Goal: Task Accomplishment & Management: Manage account settings

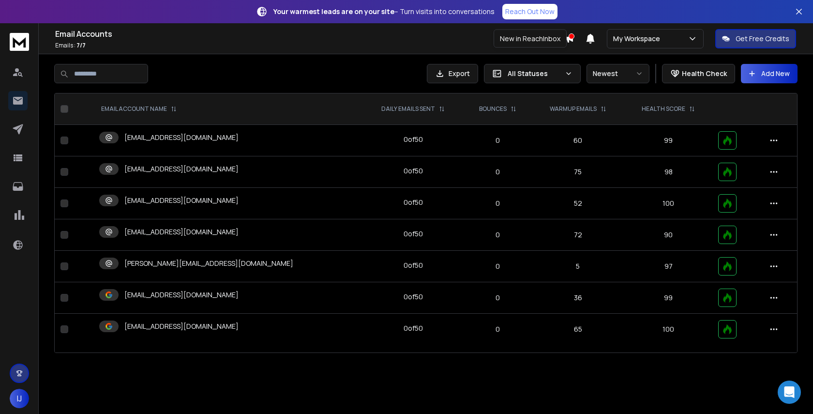
click at [573, 39] on icon at bounding box center [569, 39] width 8 height 8
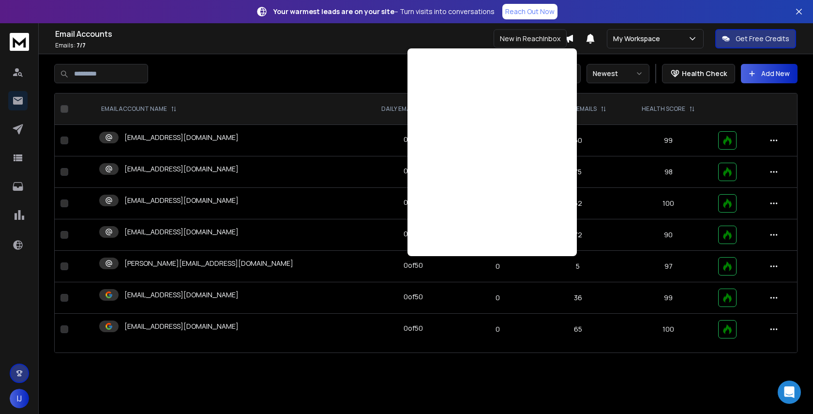
click at [573, 39] on icon at bounding box center [569, 39] width 8 height 8
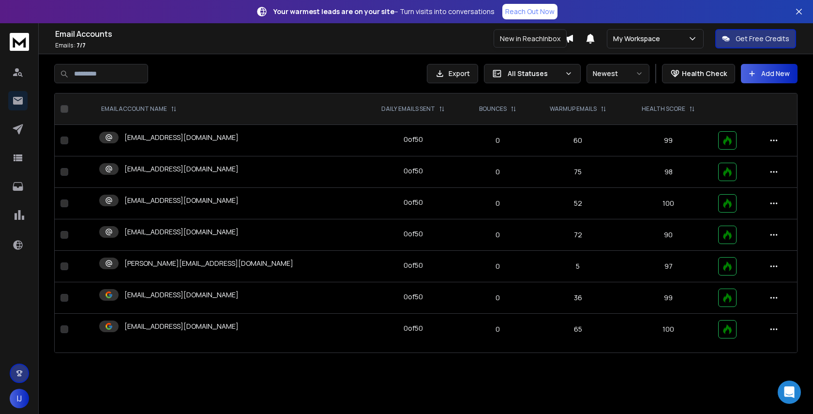
click at [573, 39] on icon at bounding box center [569, 39] width 8 height 8
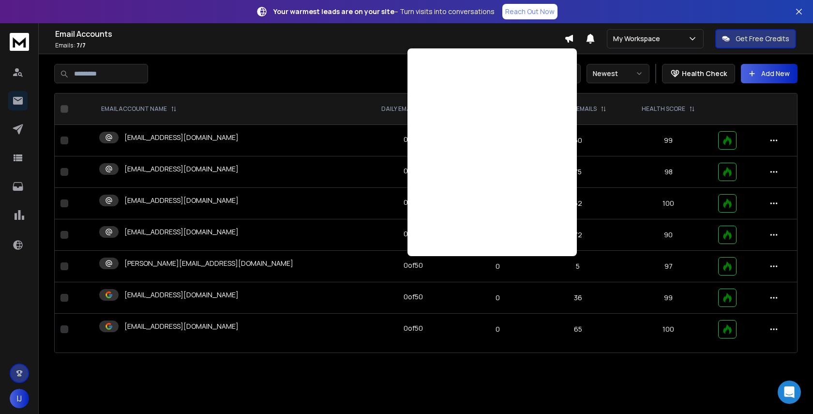
click at [278, 58] on div "Export All Statuses Newest Health Check Add New EMAIL ACCOUNT NAME DAILY EMAILS…" at bounding box center [426, 208] width 774 height 308
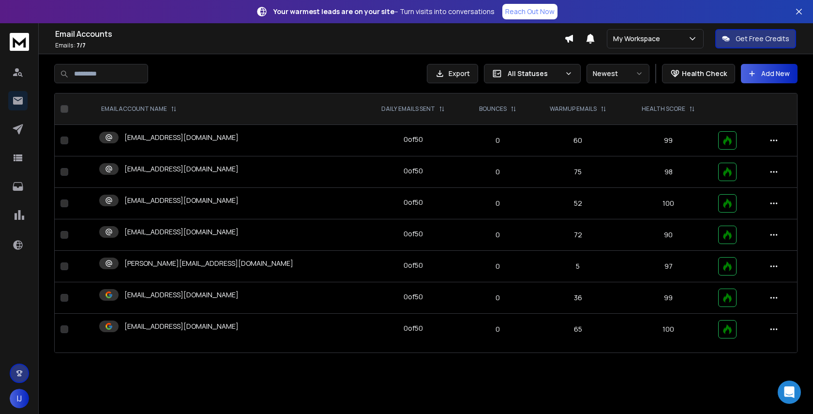
click at [22, 40] on img at bounding box center [19, 42] width 19 height 18
click at [16, 379] on link at bounding box center [19, 372] width 19 height 19
click at [18, 185] on icon at bounding box center [18, 186] width 12 height 12
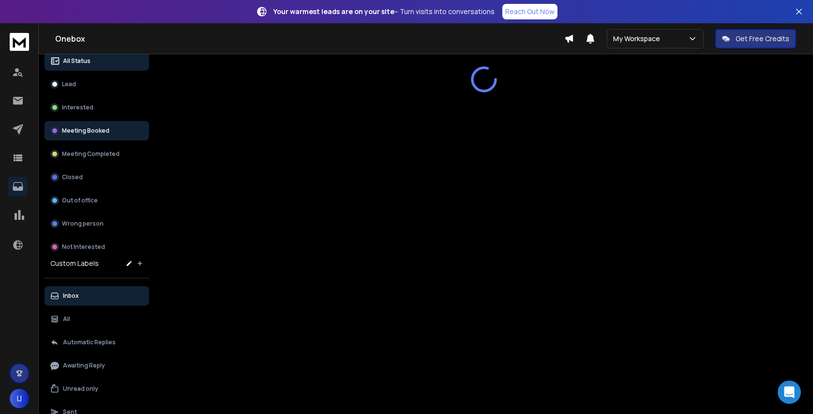
scroll to position [142, 0]
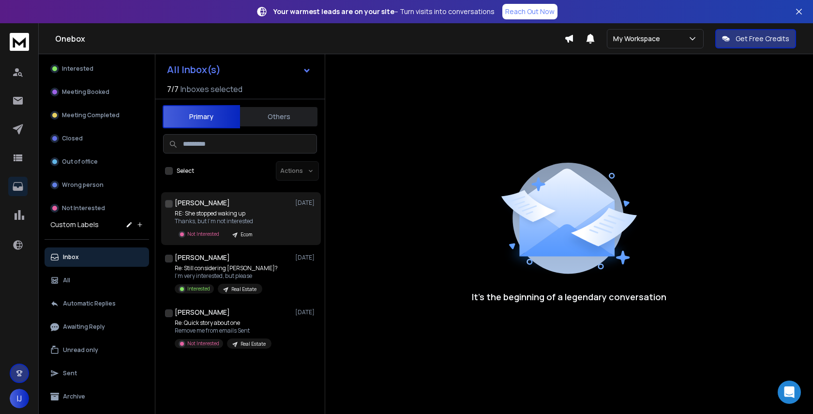
click at [216, 215] on p "RE: She stopped waking up" at bounding box center [217, 213] width 84 height 8
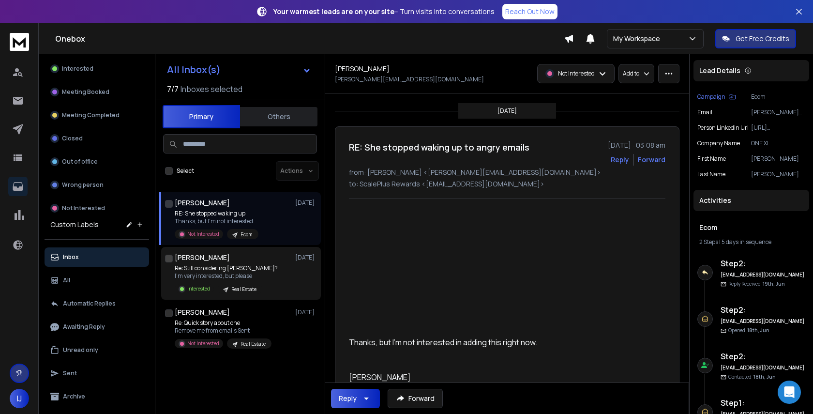
click at [278, 268] on div "Re: Still considering [PERSON_NAME]? I'm very interested, but please Interested…" at bounding box center [246, 279] width 142 height 30
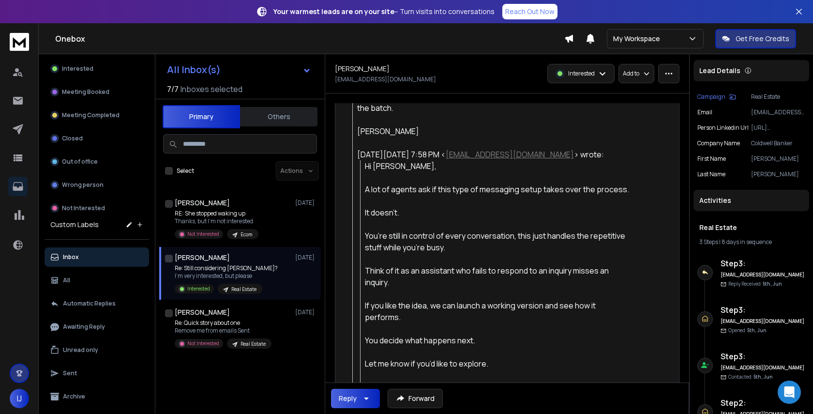
scroll to position [0, 0]
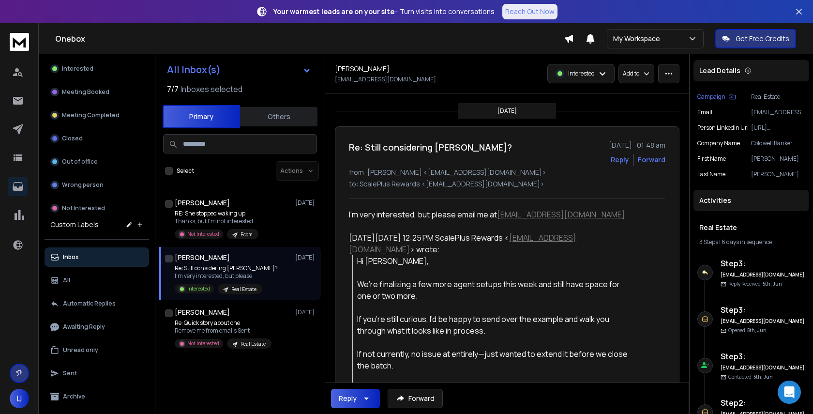
click at [517, 17] on link "Reach Out Now" at bounding box center [529, 11] width 55 height 15
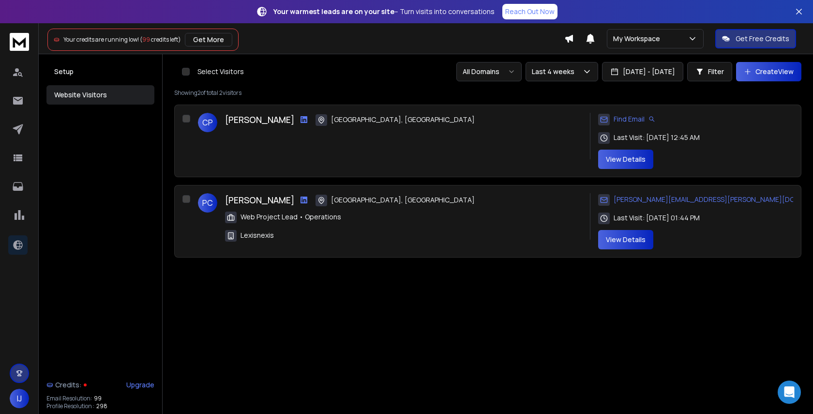
click at [633, 150] on button "View Details" at bounding box center [625, 158] width 55 height 19
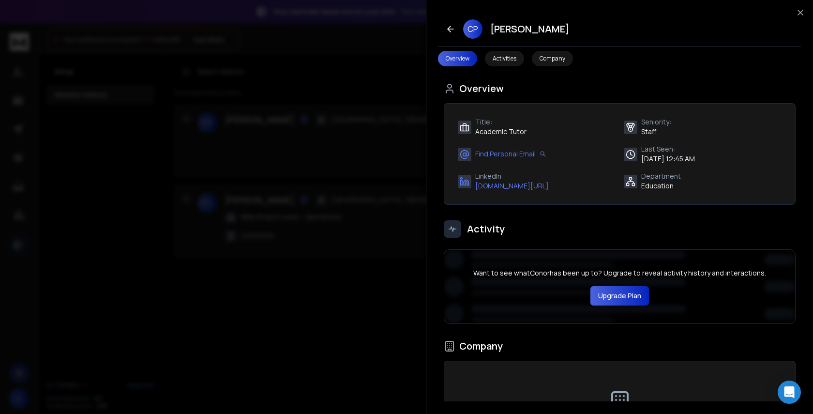
click at [521, 185] on span "[DOMAIN_NAME][URL]" at bounding box center [512, 186] width 74 height 10
click at [343, 194] on div at bounding box center [406, 207] width 813 height 414
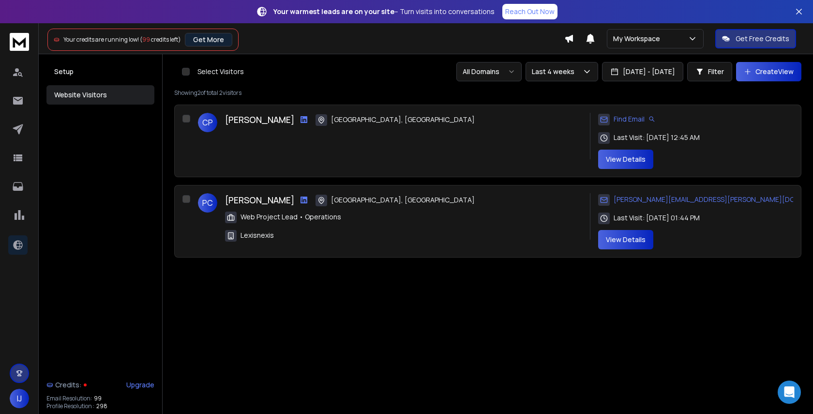
click at [208, 41] on button "Get More" at bounding box center [208, 40] width 47 height 14
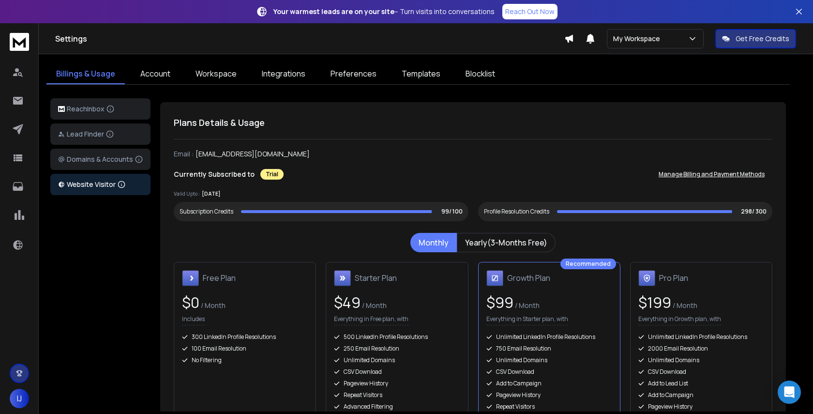
click at [208, 41] on h1 "Settings" at bounding box center [309, 39] width 509 height 12
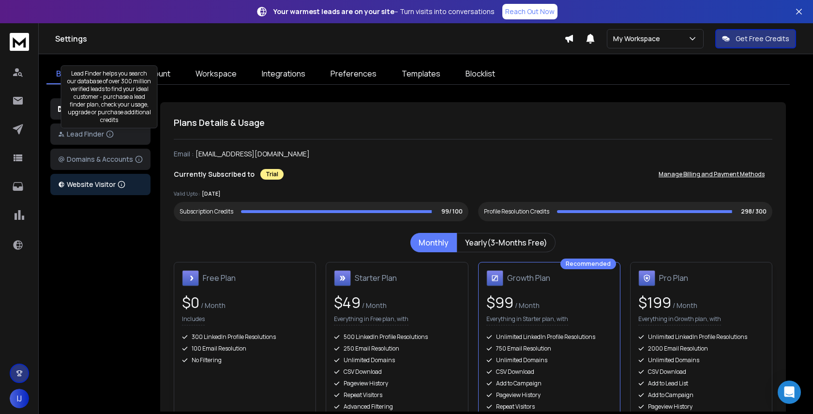
click at [105, 123] on div "Lead Finder helps you search our database of over 300 million verified leads to…" at bounding box center [109, 96] width 97 height 63
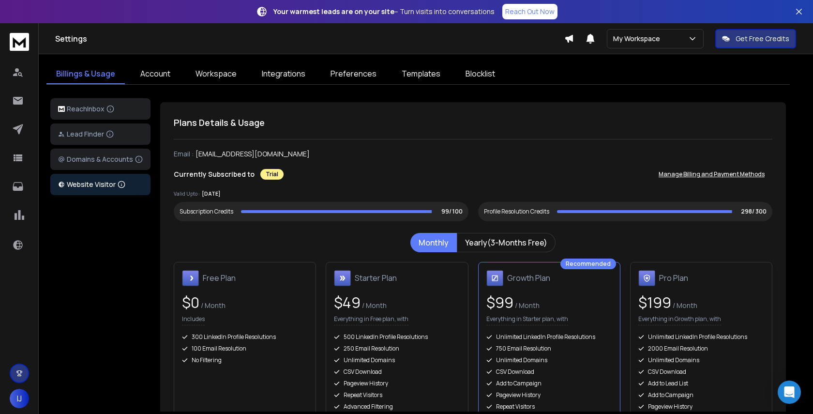
click at [91, 182] on button "Website Visitor" at bounding box center [100, 184] width 100 height 21
click at [14, 244] on icon at bounding box center [18, 245] width 10 height 10
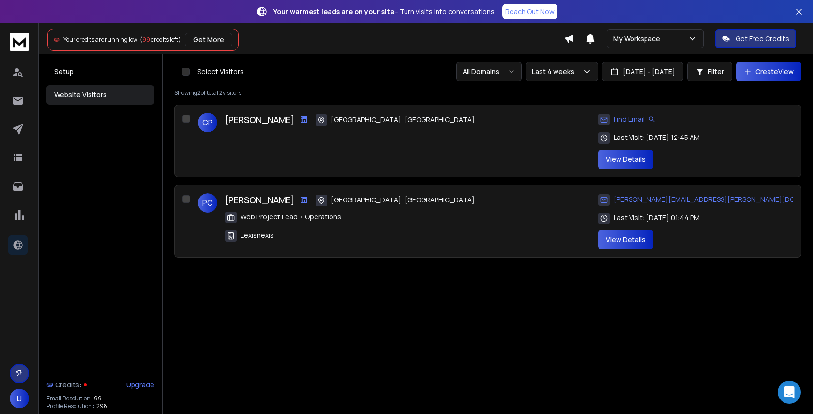
click at [144, 39] on span "99" at bounding box center [146, 39] width 8 height 8
click at [18, 219] on icon at bounding box center [20, 215] width 10 height 10
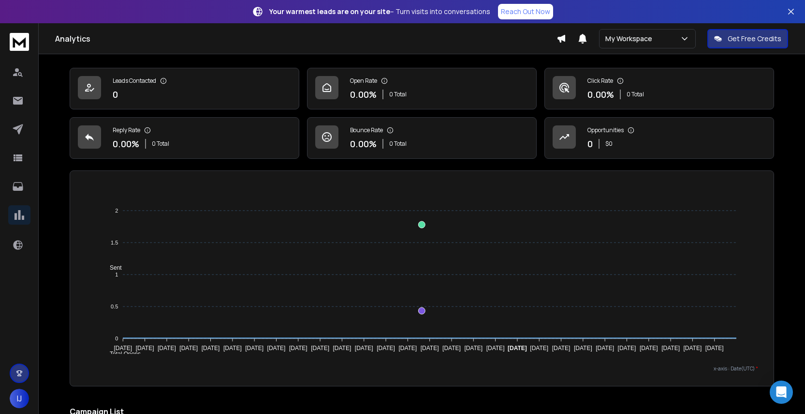
scroll to position [118, 0]
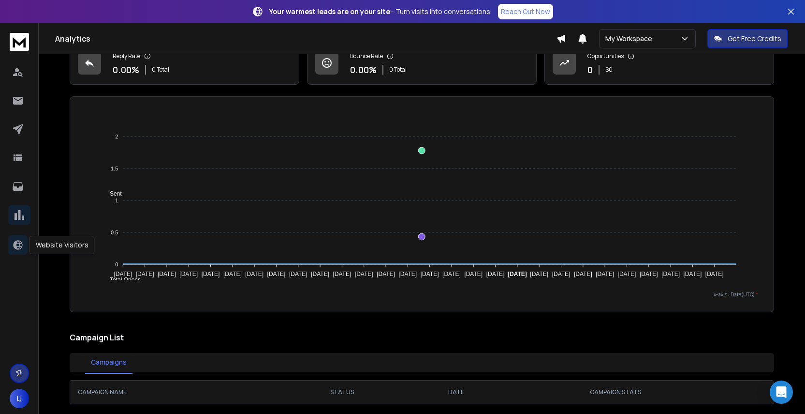
click at [22, 248] on icon at bounding box center [18, 245] width 12 height 12
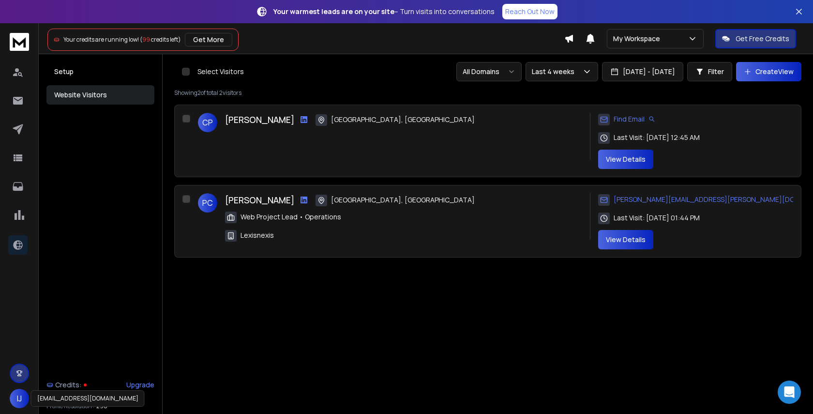
click at [12, 396] on span "IJ" at bounding box center [19, 397] width 19 height 19
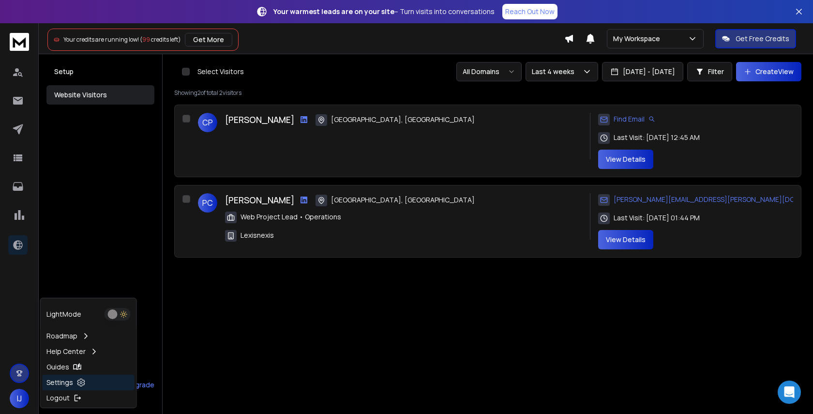
click at [87, 380] on div "Settings" at bounding box center [89, 381] width 92 height 15
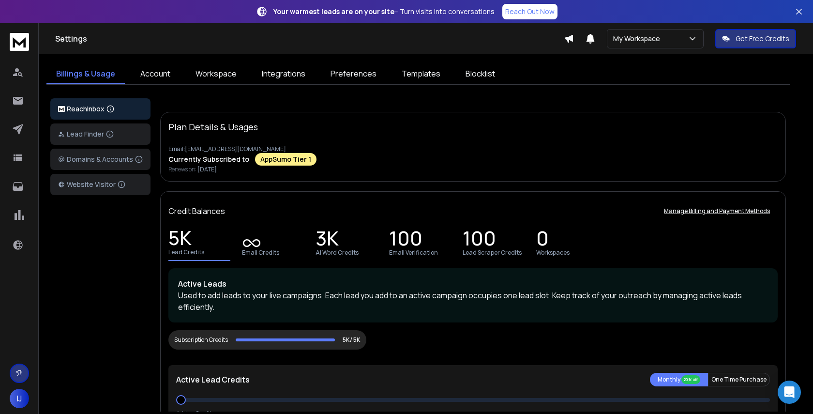
click at [272, 240] on button "Email Credits" at bounding box center [273, 246] width 62 height 27
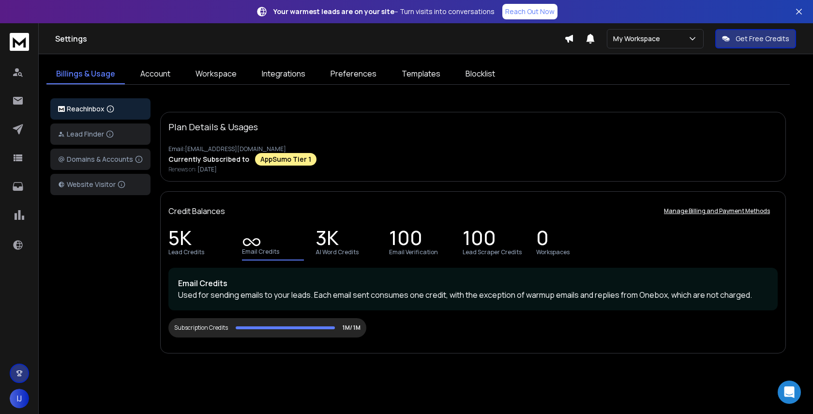
click at [328, 233] on p "3K" at bounding box center [326, 240] width 23 height 14
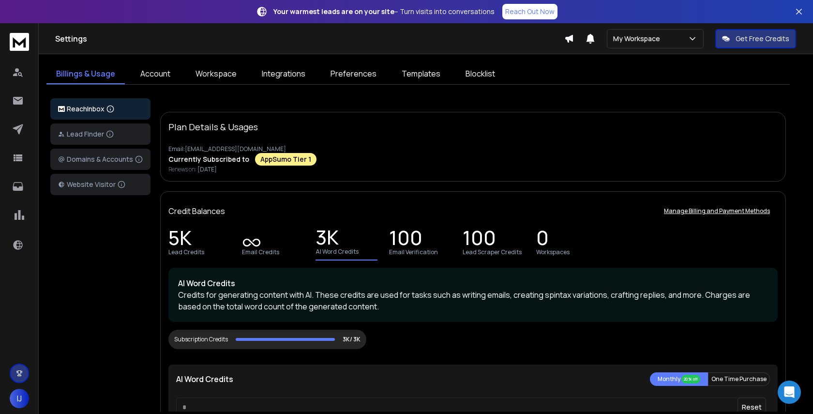
scroll to position [60, 0]
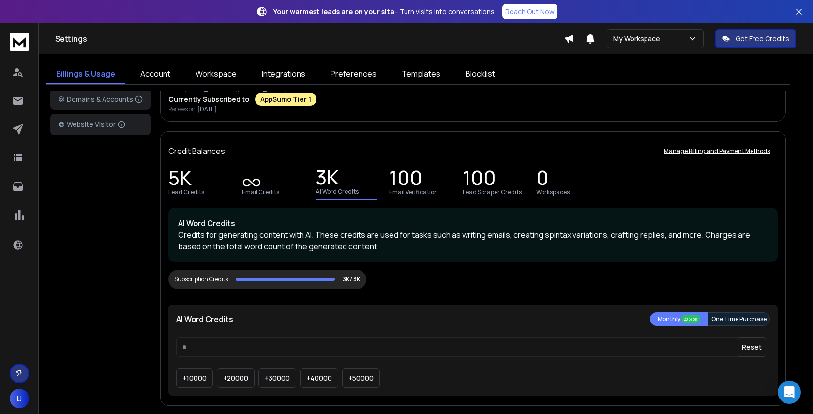
click at [726, 317] on button "One Time Purchase" at bounding box center [739, 319] width 62 height 14
click at [674, 316] on button "Monthly 20% off" at bounding box center [679, 319] width 58 height 14
click at [740, 313] on button "One Time Purchase" at bounding box center [739, 319] width 62 height 14
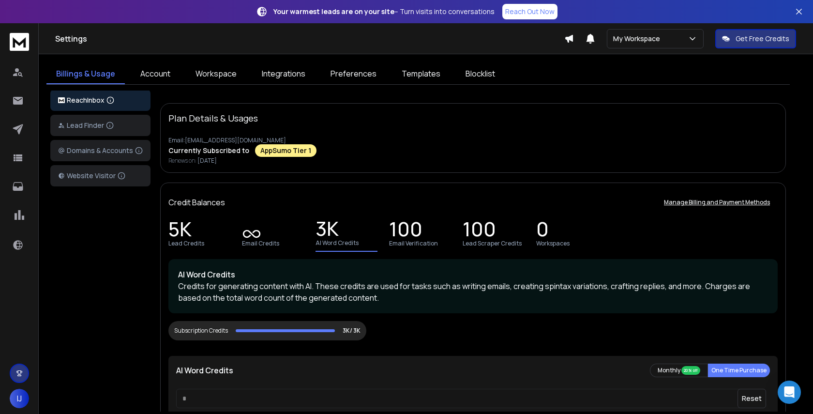
click at [398, 242] on p "Email Verification" at bounding box center [413, 243] width 49 height 8
click at [335, 224] on p "3K" at bounding box center [326, 231] width 23 height 14
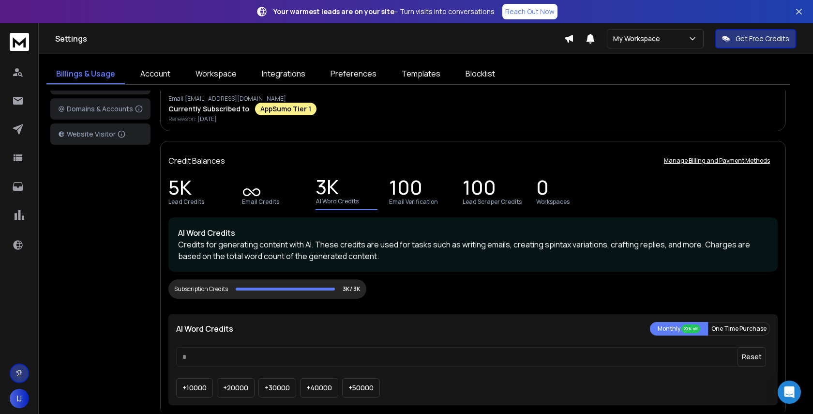
scroll to position [51, 0]
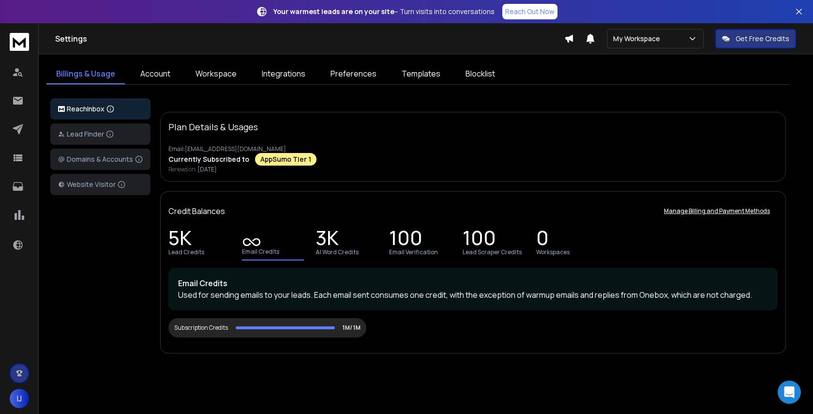
click at [252, 191] on div "Plan Details & Usages Email: [EMAIL_ADDRESS][DOMAIN_NAME] Currently Subscribed …" at bounding box center [473, 230] width 626 height 257
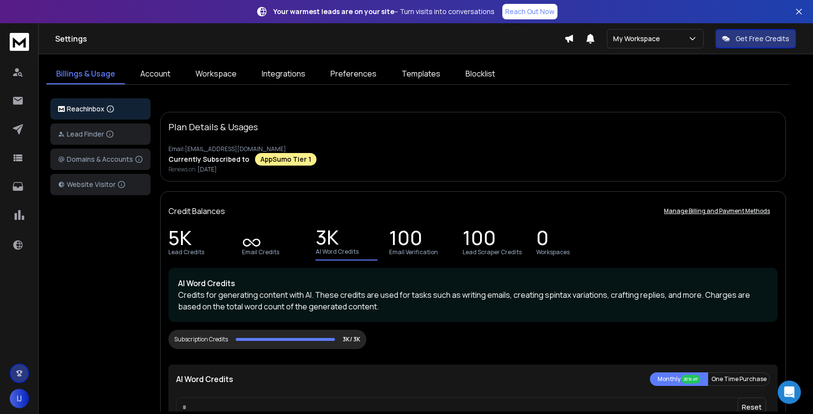
click at [327, 242] on p "3K" at bounding box center [326, 239] width 23 height 14
click at [482, 241] on p "100" at bounding box center [478, 240] width 33 height 14
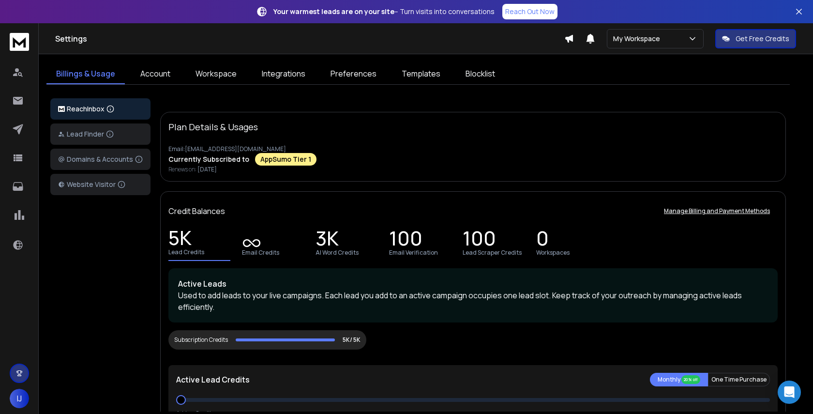
click at [198, 240] on button "5K Lead Credits" at bounding box center [199, 247] width 62 height 28
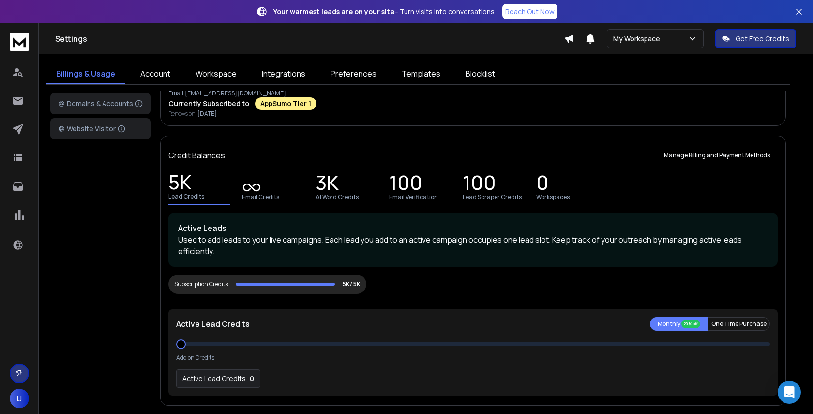
click at [490, 189] on p "100" at bounding box center [478, 185] width 33 height 14
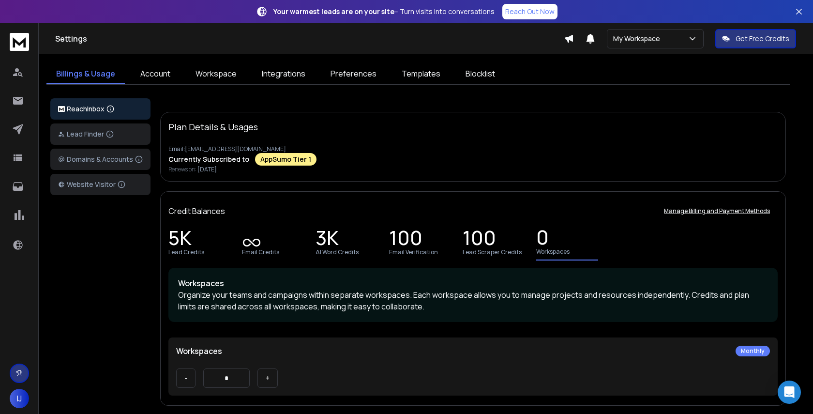
scroll to position [0, 0]
click at [545, 194] on div "Credit Balances Manage Billing and Payment Methods 5K Lead Credits Email Credit…" at bounding box center [473, 298] width 626 height 214
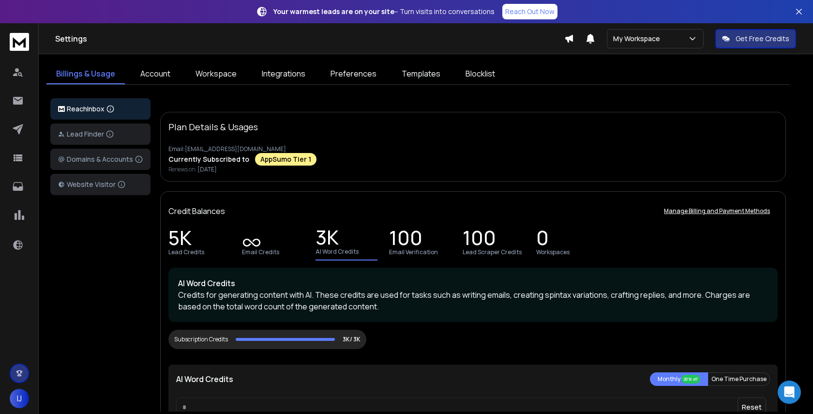
click at [324, 238] on p "3K" at bounding box center [326, 239] width 23 height 14
click at [192, 230] on div "Credit Balances Manage Billing and Payment Methods 5K Lead Credits Email Credit…" at bounding box center [473, 328] width 626 height 274
click at [419, 246] on p "100" at bounding box center [405, 240] width 33 height 14
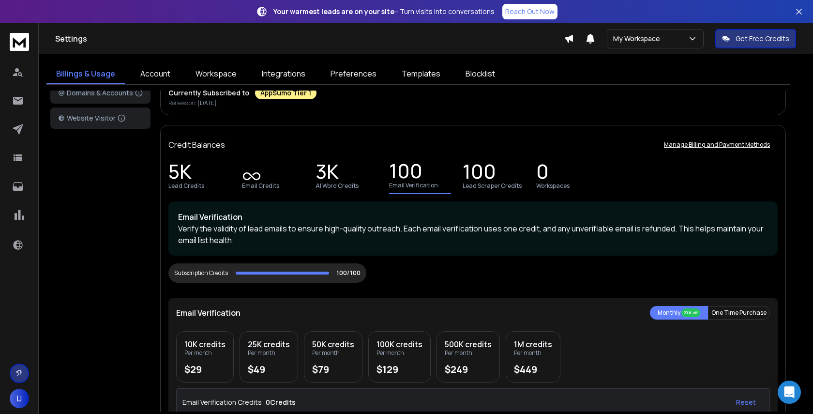
scroll to position [76, 0]
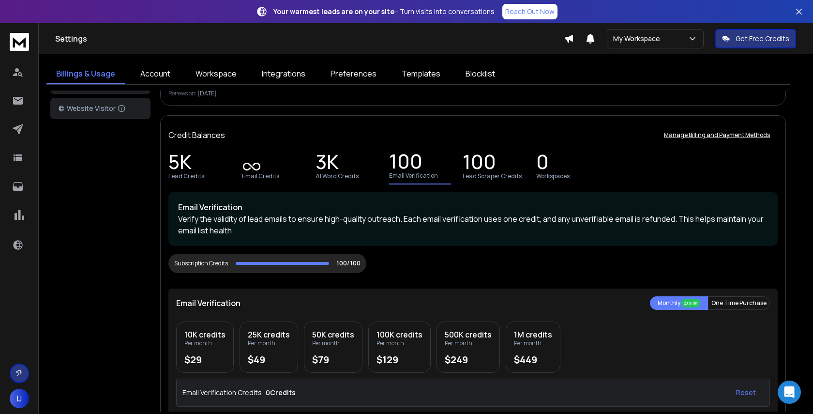
click at [707, 135] on p "Manage Billing and Payment Methods" at bounding box center [717, 135] width 106 height 8
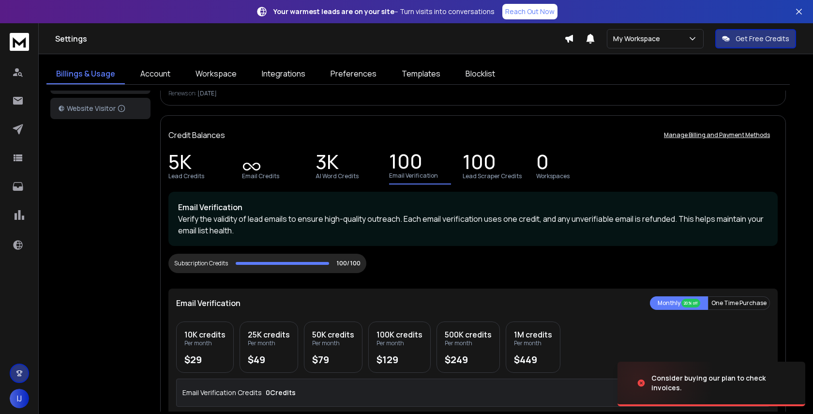
scroll to position [28, 0]
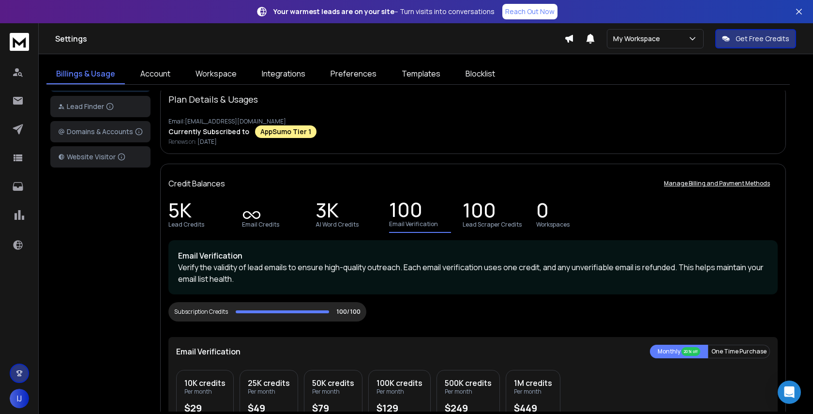
click at [412, 84] on div "[PERSON_NAME] & Usage Account Workspace Integrations Preferences Templates Bloc…" at bounding box center [417, 74] width 743 height 21
click at [408, 77] on link "Templates" at bounding box center [421, 74] width 58 height 20
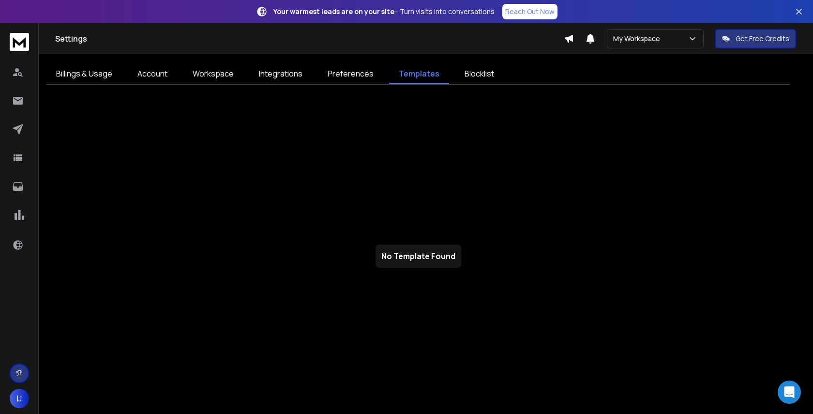
click at [491, 70] on link "Blocklist" at bounding box center [479, 74] width 49 height 20
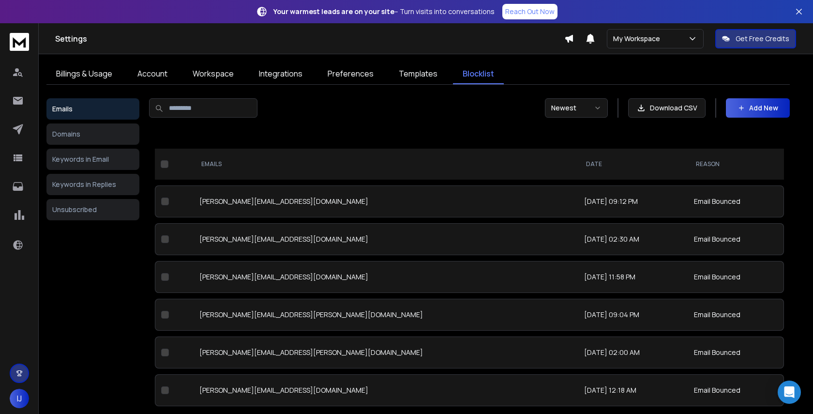
scroll to position [36, 0]
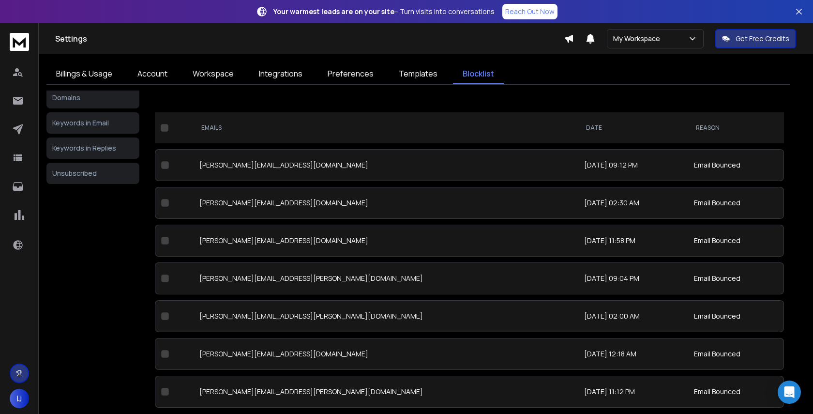
click at [357, 79] on link "Preferences" at bounding box center [350, 74] width 65 height 20
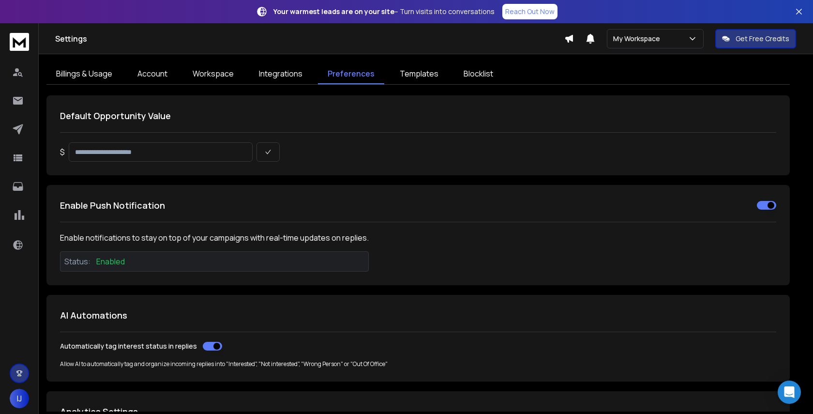
scroll to position [367, 0]
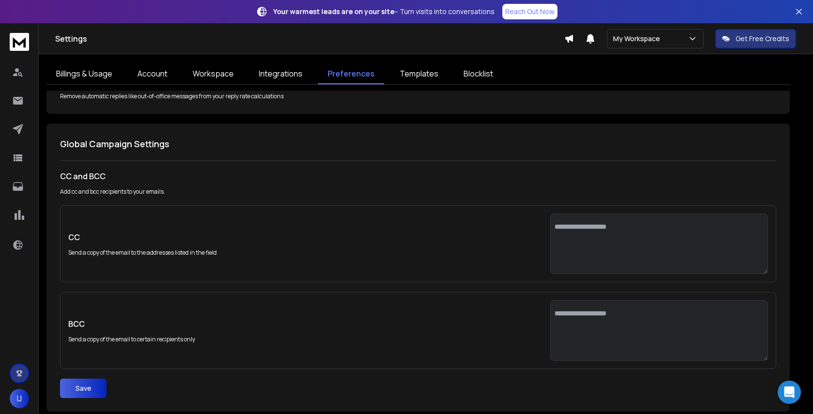
click at [272, 65] on link "Integrations" at bounding box center [280, 74] width 63 height 20
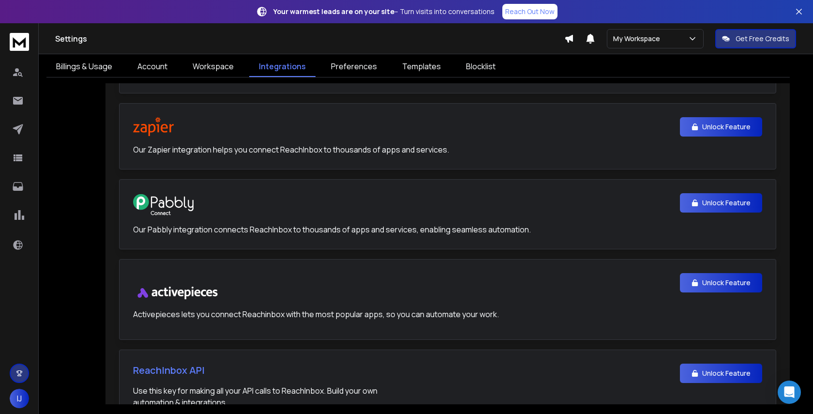
scroll to position [176, 0]
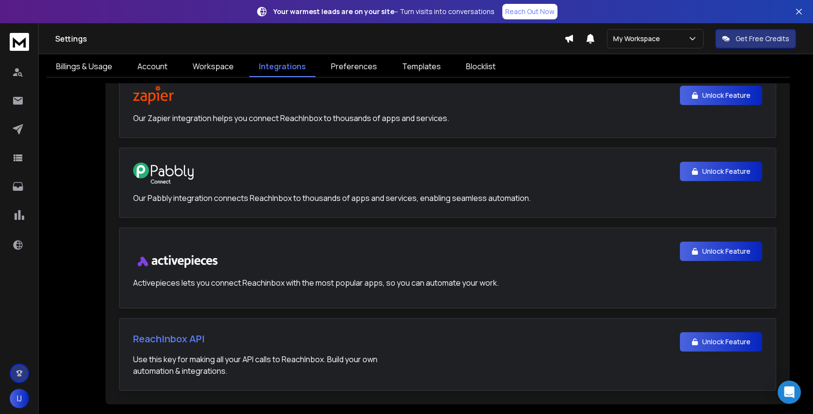
click at [731, 340] on p "Unlock Feature" at bounding box center [726, 342] width 48 height 10
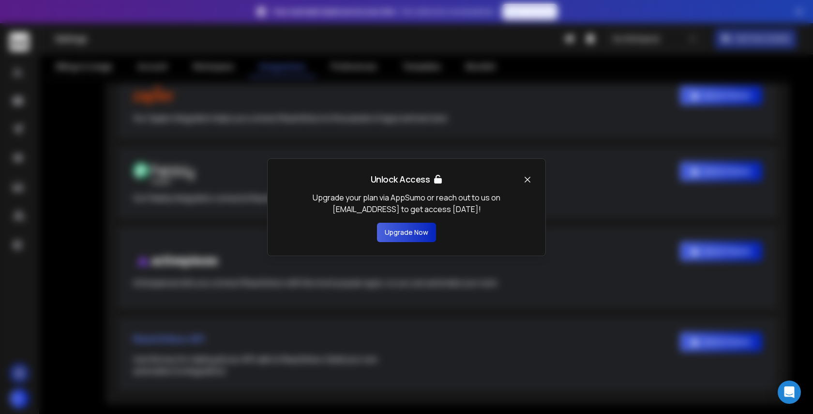
click at [421, 226] on link "Upgrade Now" at bounding box center [406, 232] width 59 height 19
click at [413, 232] on span "Upgrade Now" at bounding box center [407, 232] width 44 height 10
copy div "[EMAIL_ADDRESS]"
drag, startPoint x: 326, startPoint y: 207, endPoint x: 412, endPoint y: 209, distance: 85.7
click at [412, 209] on div "Upgrade your plan via AppSumo or reach out to us on [EMAIL_ADDRESS] to get acce…" at bounding box center [406, 203] width 251 height 39
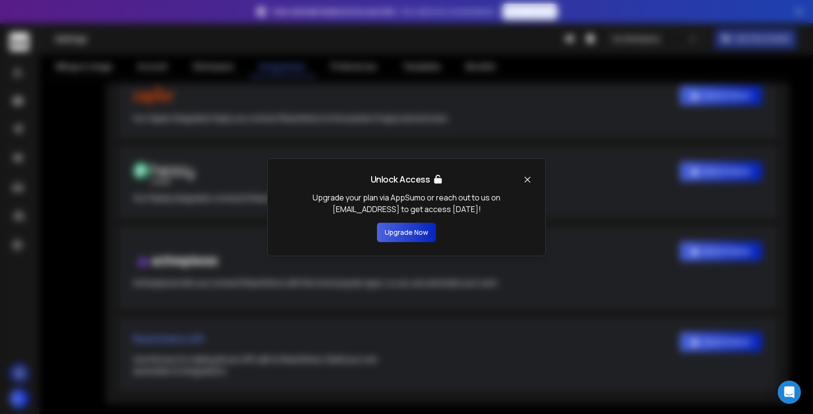
click at [328, 77] on div "Unlock Access Upgrade your plan via AppSumo or reach out to us on [EMAIL_ADDRES…" at bounding box center [406, 207] width 813 height 414
click at [528, 180] on icon at bounding box center [527, 179] width 6 height 6
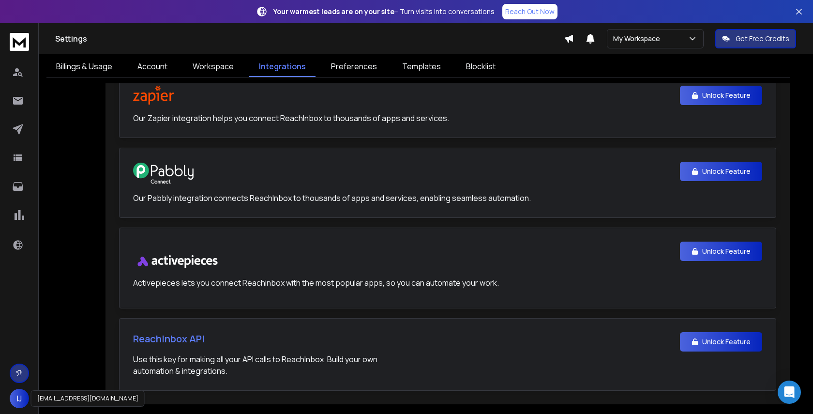
click at [23, 402] on span "IJ" at bounding box center [19, 397] width 19 height 19
